Goal: Navigation & Orientation: Find specific page/section

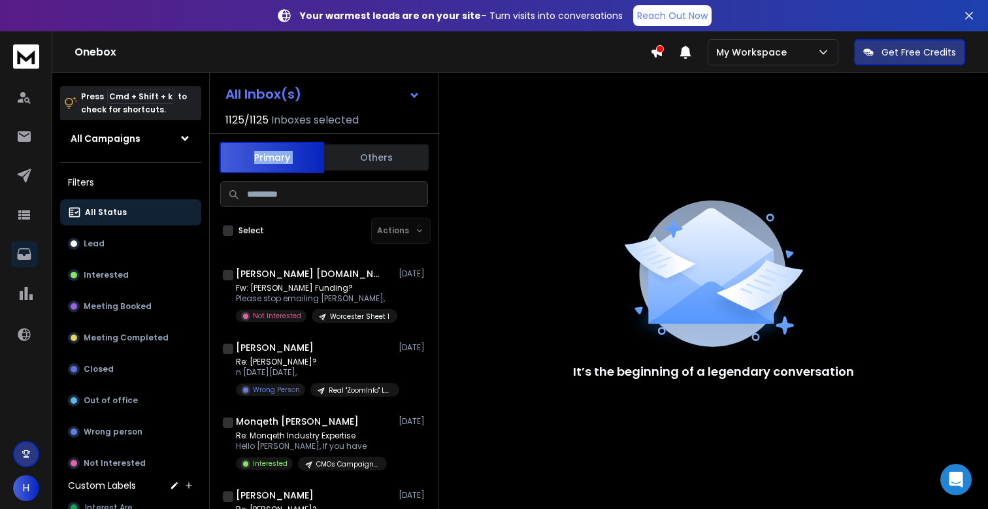
click at [351, 150] on button "Others" at bounding box center [376, 157] width 105 height 29
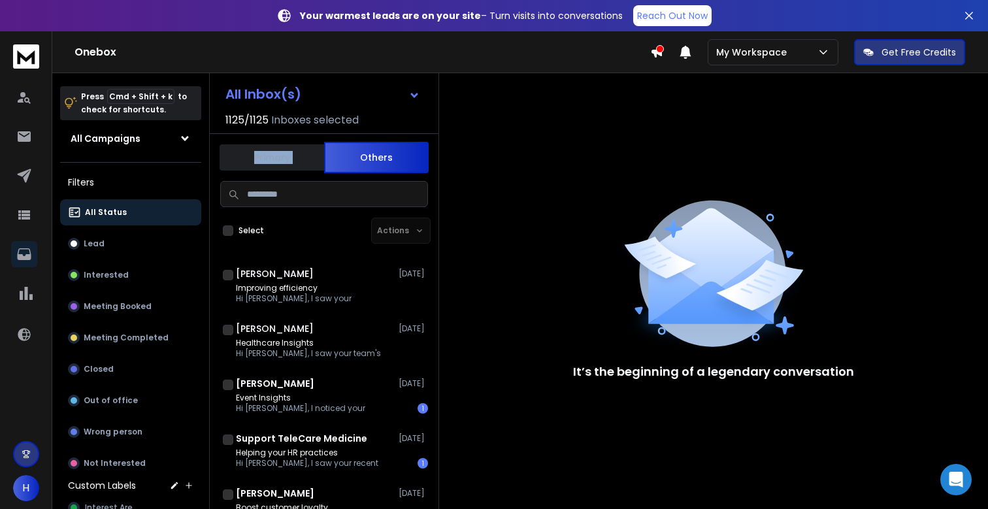
click at [289, 148] on button "Primary" at bounding box center [272, 157] width 105 height 29
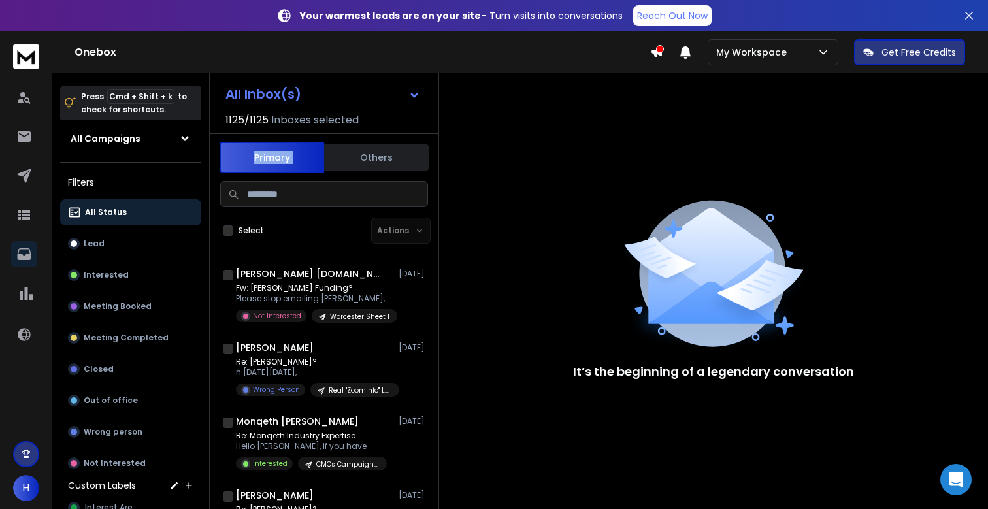
click at [372, 157] on button "Others" at bounding box center [376, 157] width 105 height 29
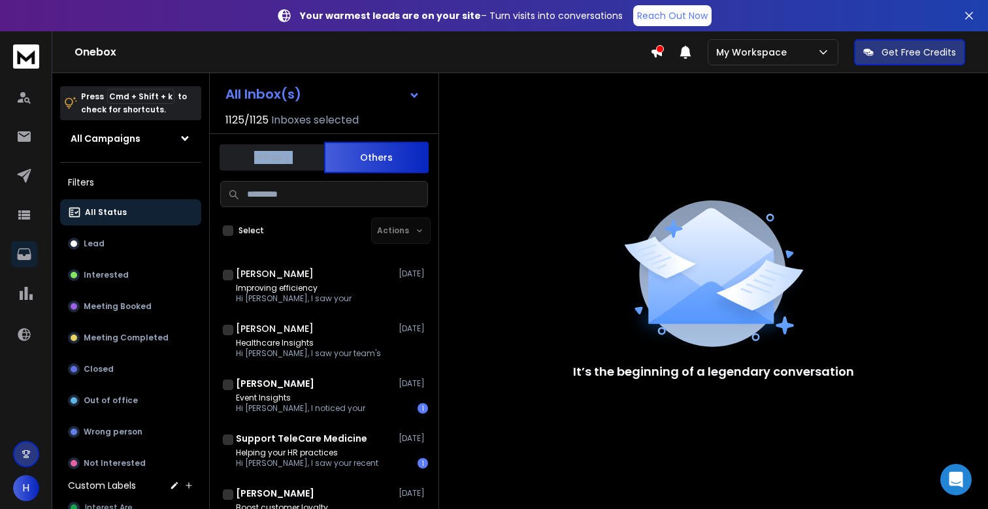
click at [269, 151] on button "Primary" at bounding box center [272, 157] width 105 height 29
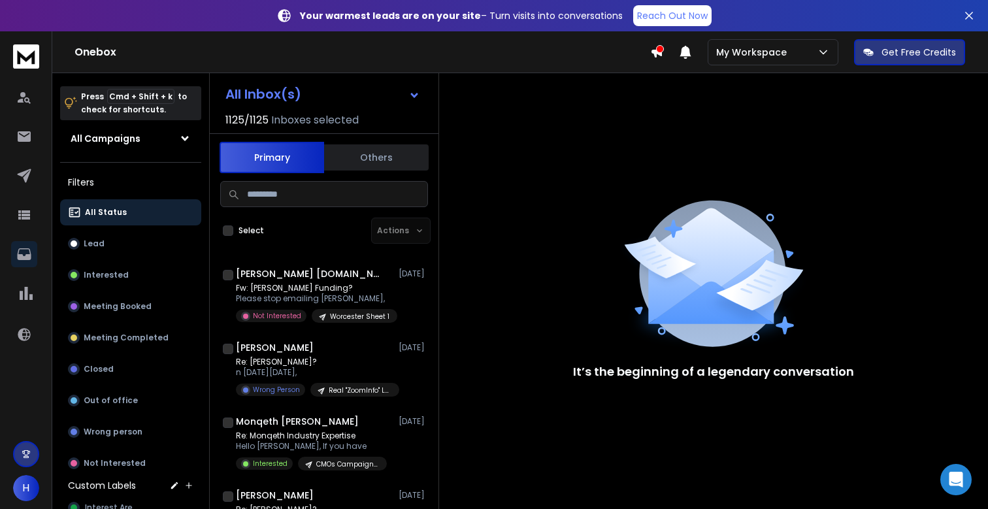
click at [344, 133] on div "All Inbox(s) 1125 / 1125 Inboxes selected Primary Others Select Actions [PERSON…" at bounding box center [324, 327] width 229 height 509
click at [344, 140] on div "All Inbox(s) 1125 / 1125 Inboxes selected Primary Others Select Actions [PERSON…" at bounding box center [324, 327] width 229 height 509
click at [344, 146] on button "Others" at bounding box center [376, 157] width 105 height 29
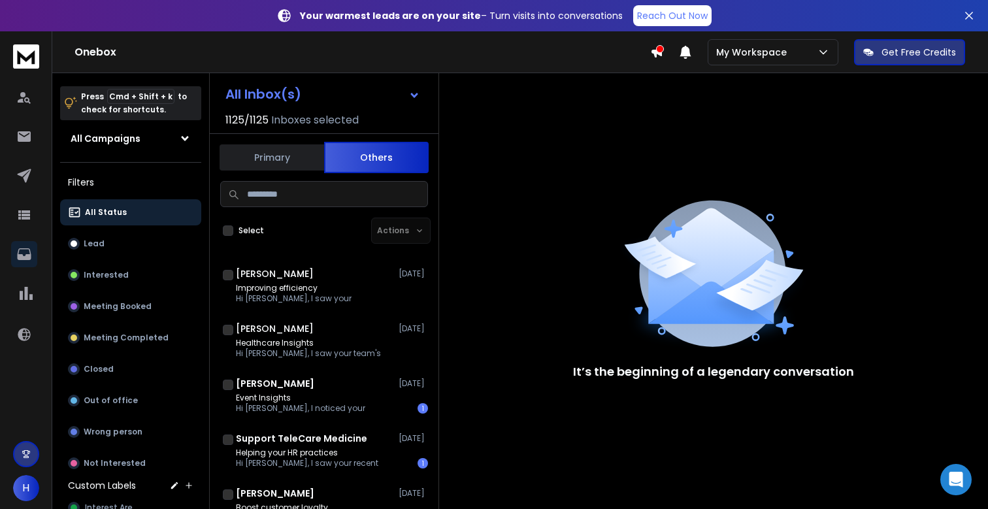
click at [287, 144] on button "Primary" at bounding box center [272, 157] width 105 height 29
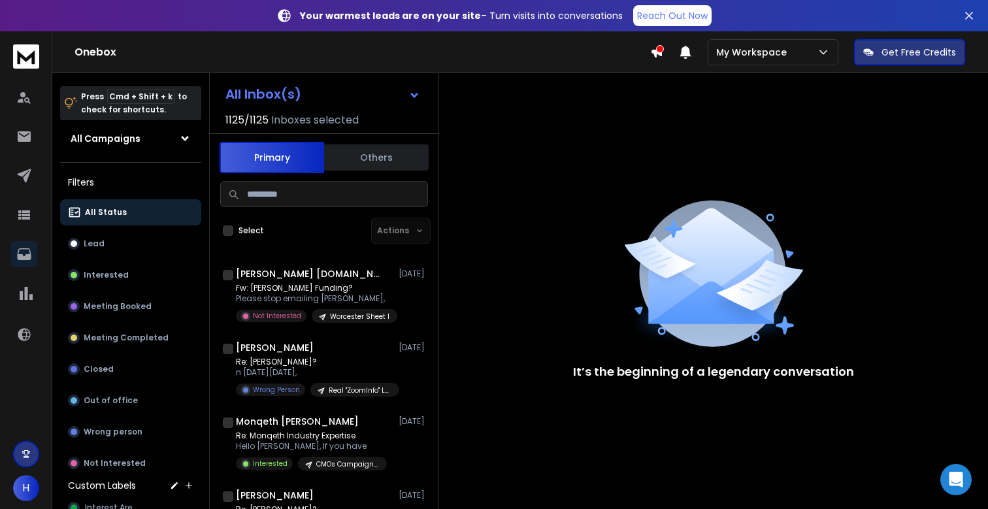
click at [367, 156] on button "Others" at bounding box center [376, 157] width 105 height 29
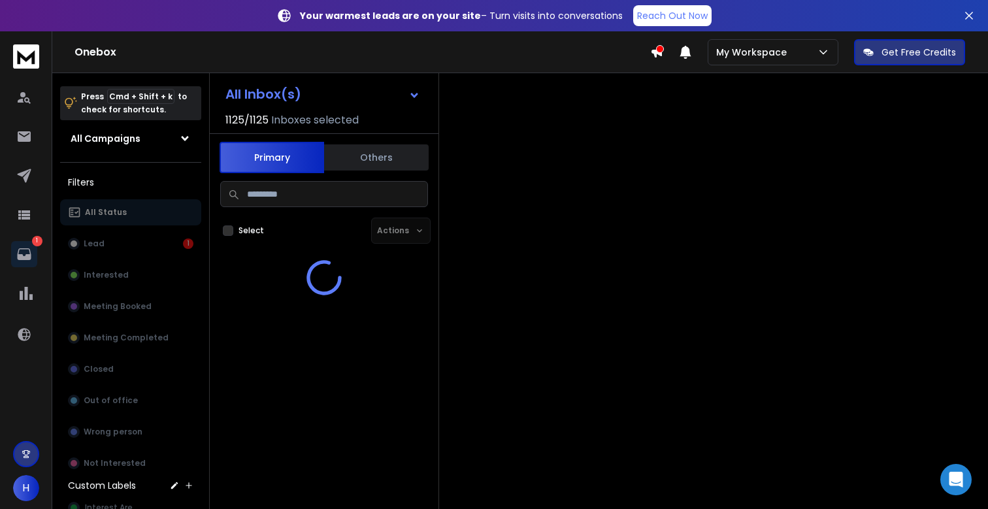
click at [257, 158] on button "Primary" at bounding box center [272, 157] width 105 height 31
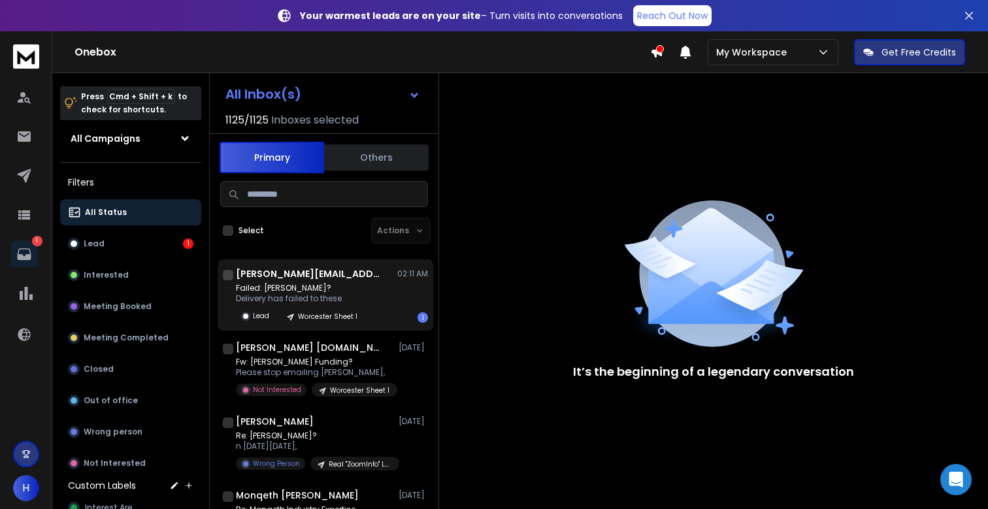
click at [314, 275] on h1 "[PERSON_NAME][EMAIL_ADDRESS][DOMAIN_NAME]" at bounding box center [308, 273] width 144 height 13
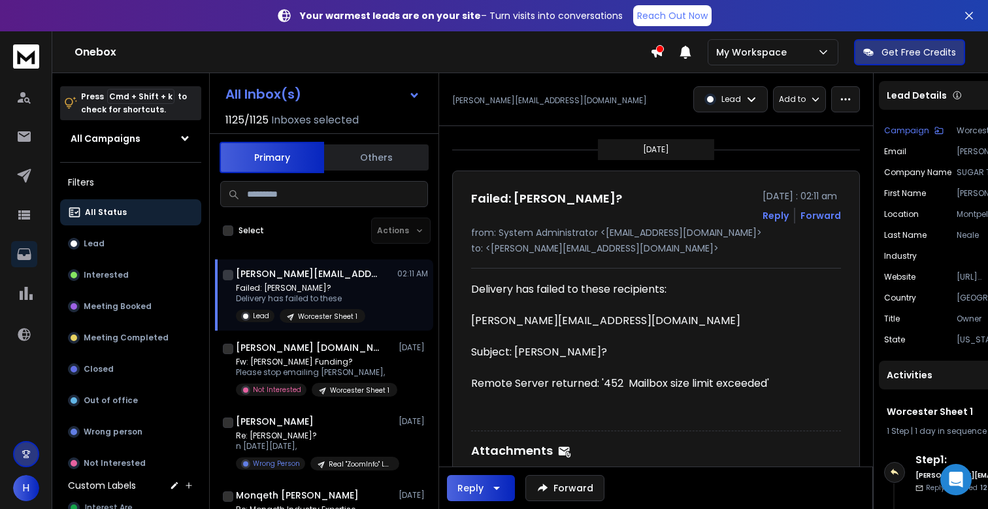
click at [371, 142] on div "All Inbox(s) 1125 / 1125 Inboxes selected Primary Others Select Actions [PERSON…" at bounding box center [324, 327] width 229 height 509
drag, startPoint x: 297, startPoint y: 142, endPoint x: 306, endPoint y: 142, distance: 9.1
click at [297, 142] on button "Primary" at bounding box center [272, 157] width 105 height 31
click at [310, 142] on button "Primary" at bounding box center [272, 157] width 105 height 31
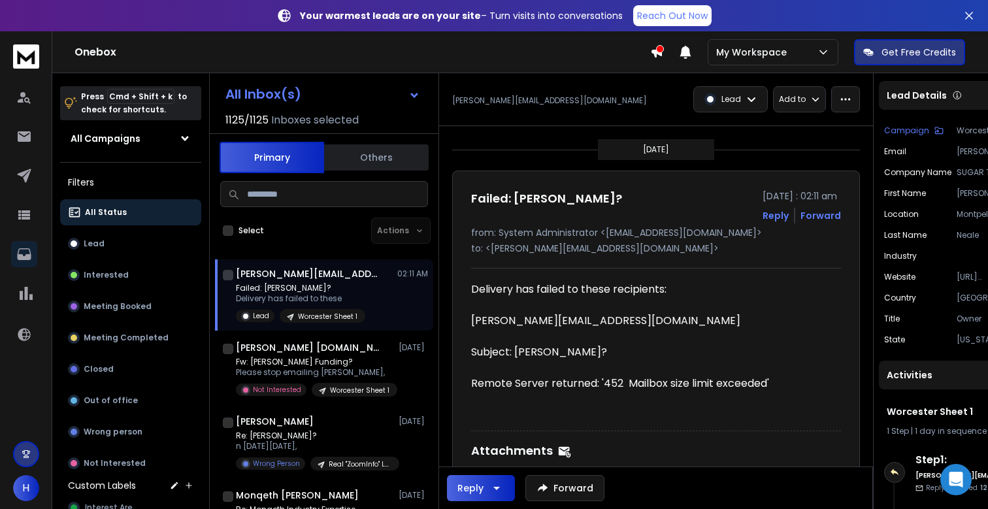
click at [335, 144] on button "Others" at bounding box center [376, 157] width 105 height 29
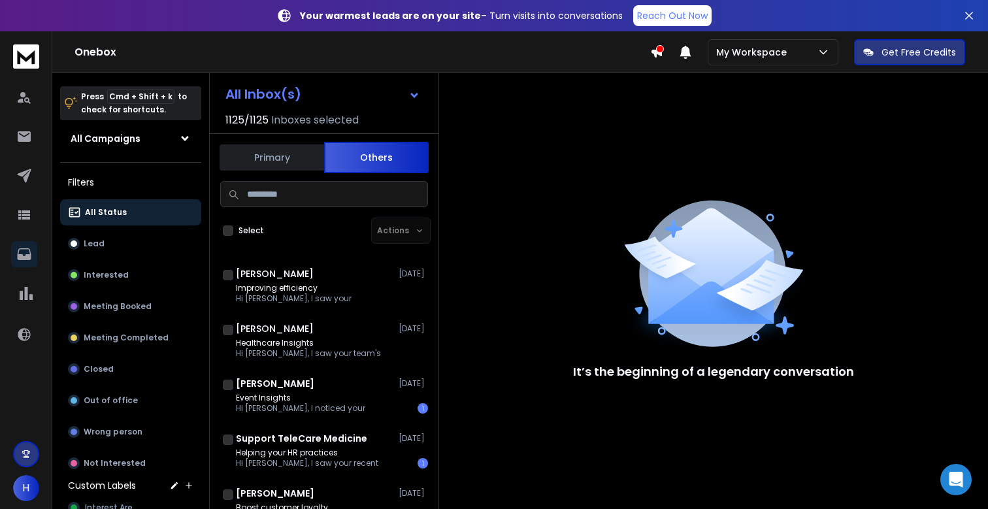
click at [286, 146] on button "Primary" at bounding box center [272, 157] width 105 height 29
